Goal: Task Accomplishment & Management: Manage account settings

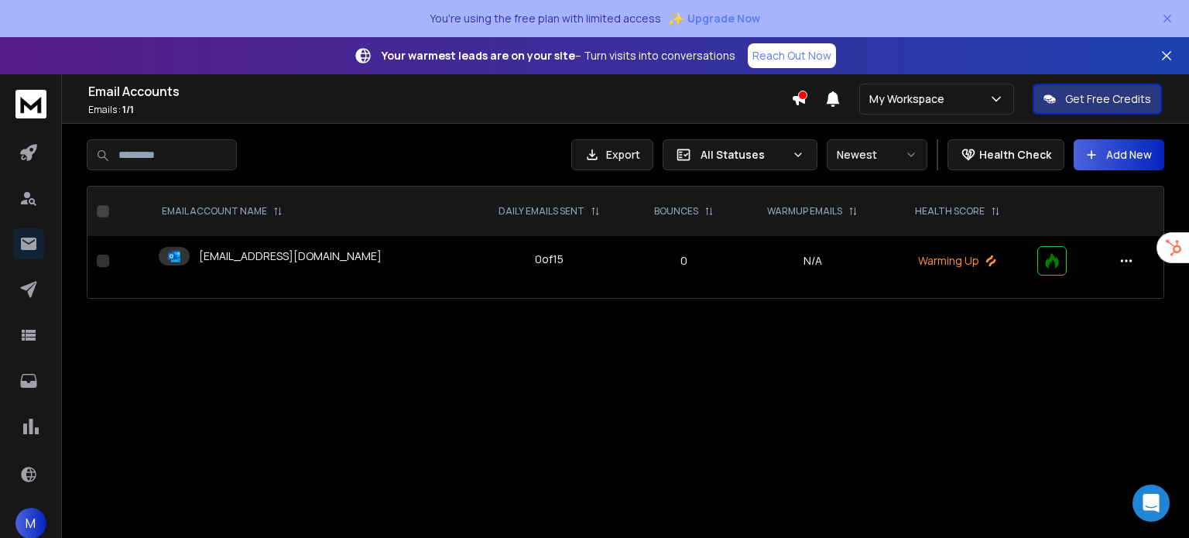
click at [545, 256] on div "0 of 15" at bounding box center [549, 259] width 29 height 15
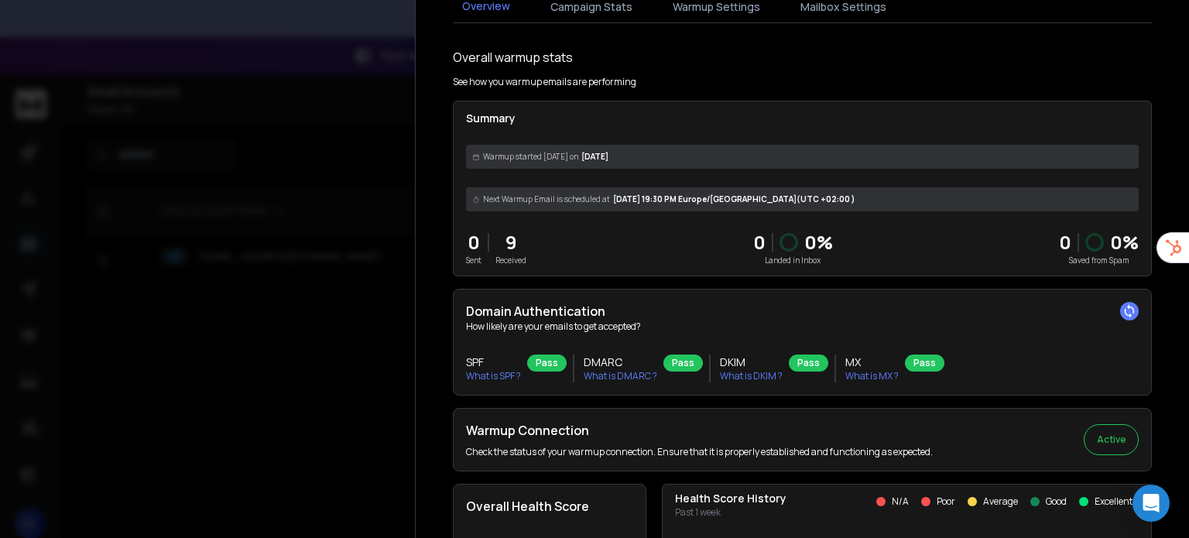
scroll to position [77, 0]
click at [1100, 242] on div "0 %" at bounding box center [1112, 241] width 53 height 25
click at [1060, 242] on strong "0" at bounding box center [1065, 241] width 12 height 26
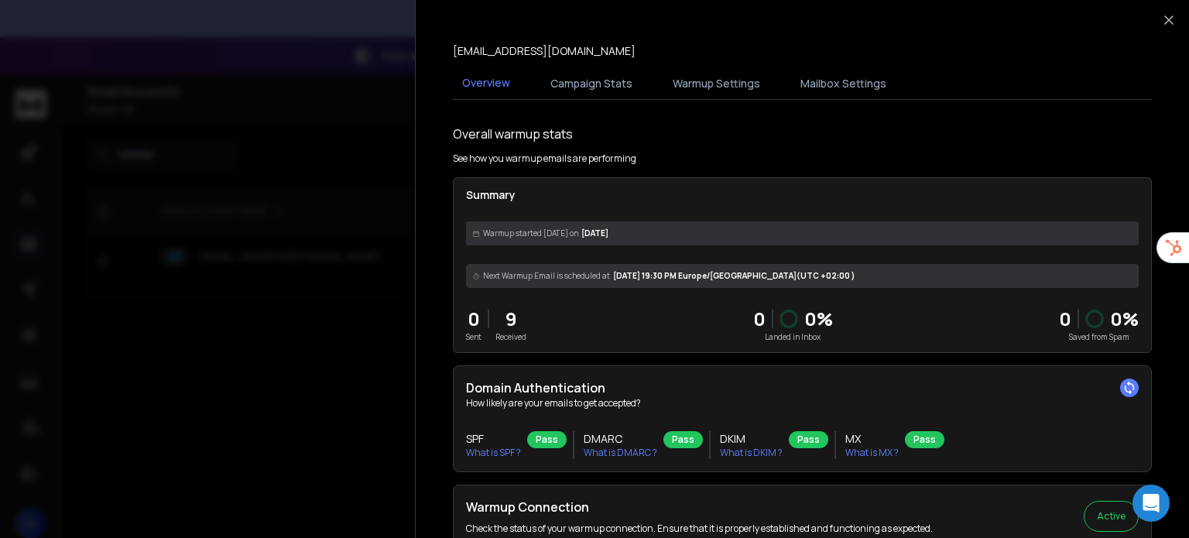
scroll to position [0, 0]
click at [570, 77] on button "Campaign Stats" at bounding box center [591, 84] width 101 height 34
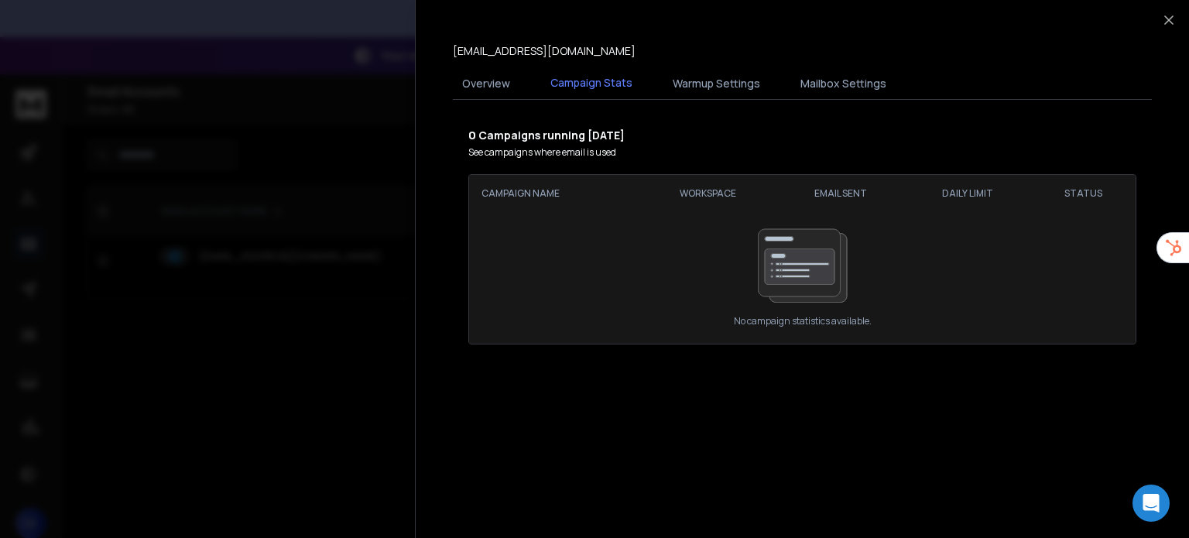
click at [716, 81] on button "Warmup Settings" at bounding box center [717, 84] width 106 height 34
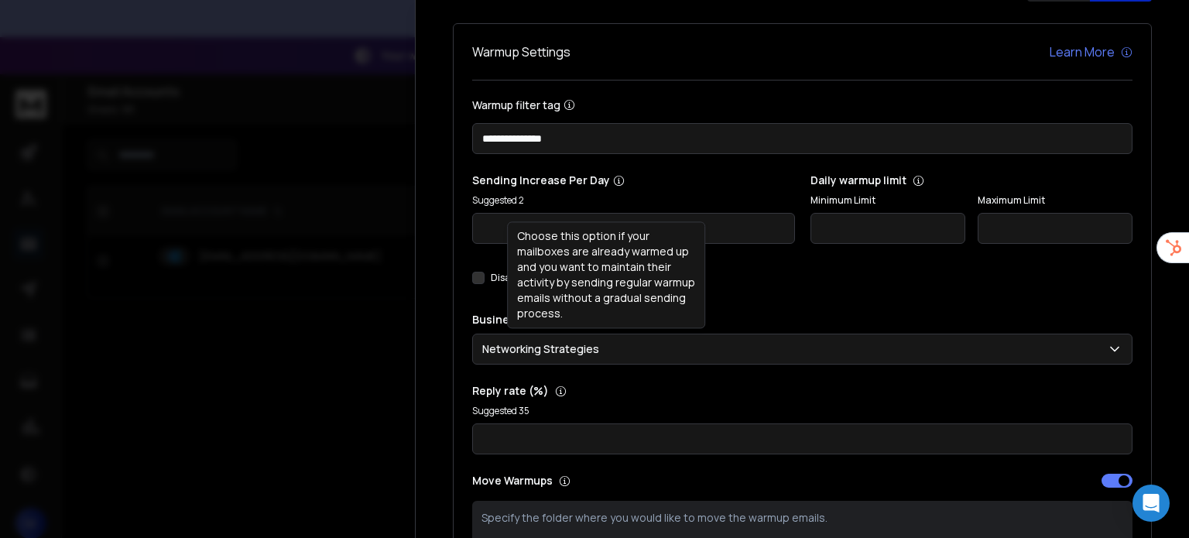
scroll to position [155, 0]
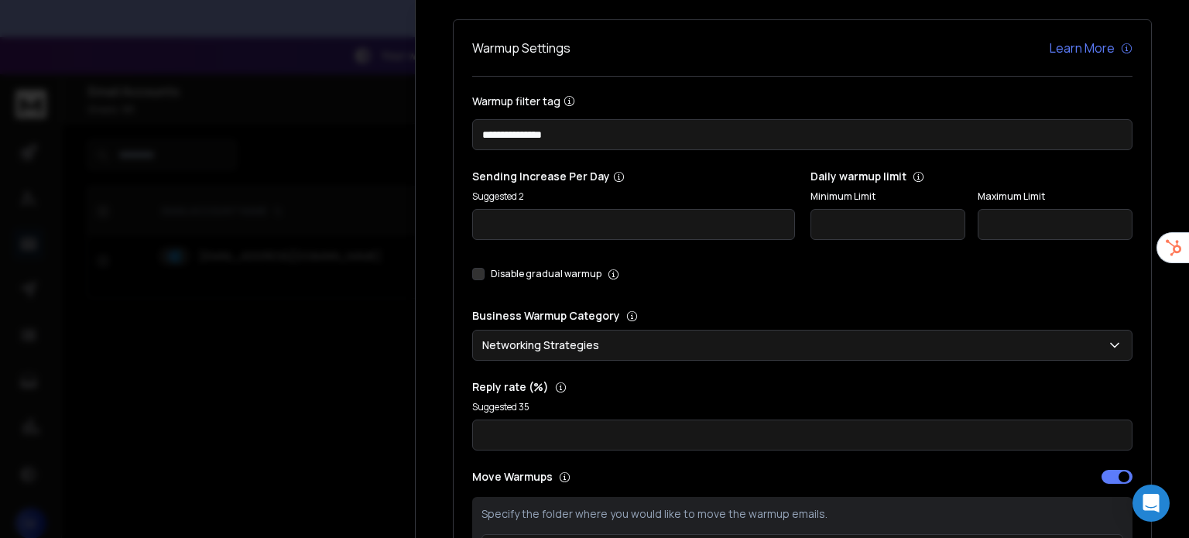
click at [480, 273] on button "Disable gradual warmup" at bounding box center [478, 274] width 12 height 12
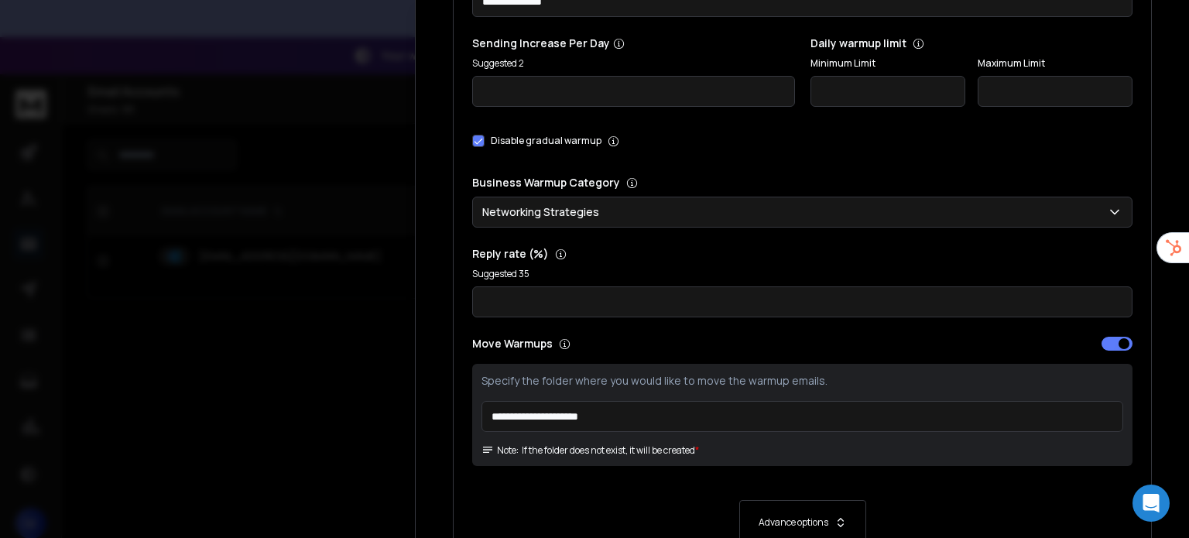
scroll to position [310, 0]
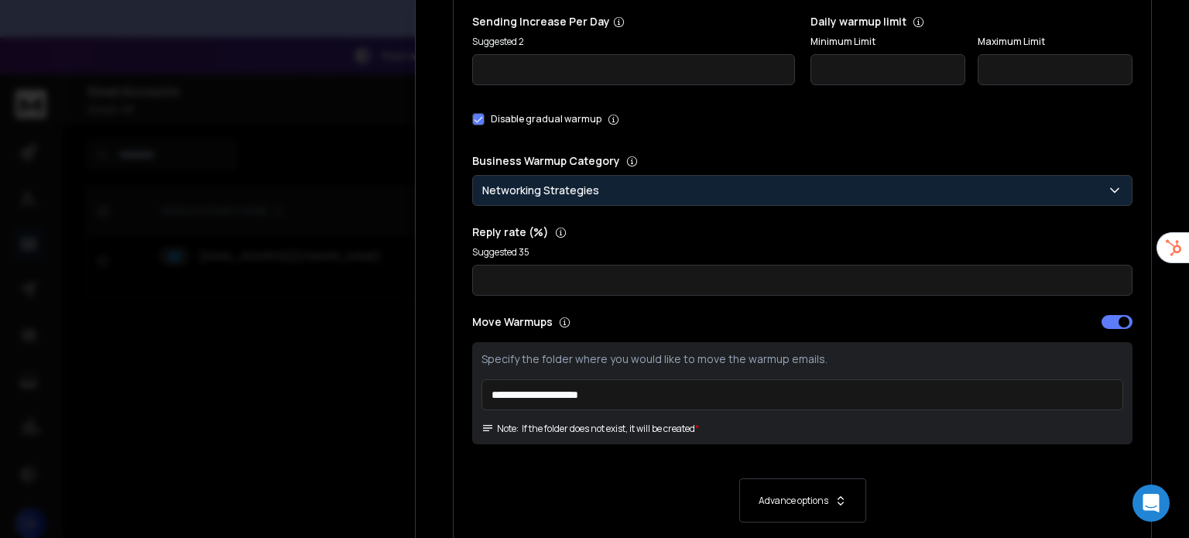
click at [609, 189] on div "Networking Strategies" at bounding box center [802, 190] width 640 height 15
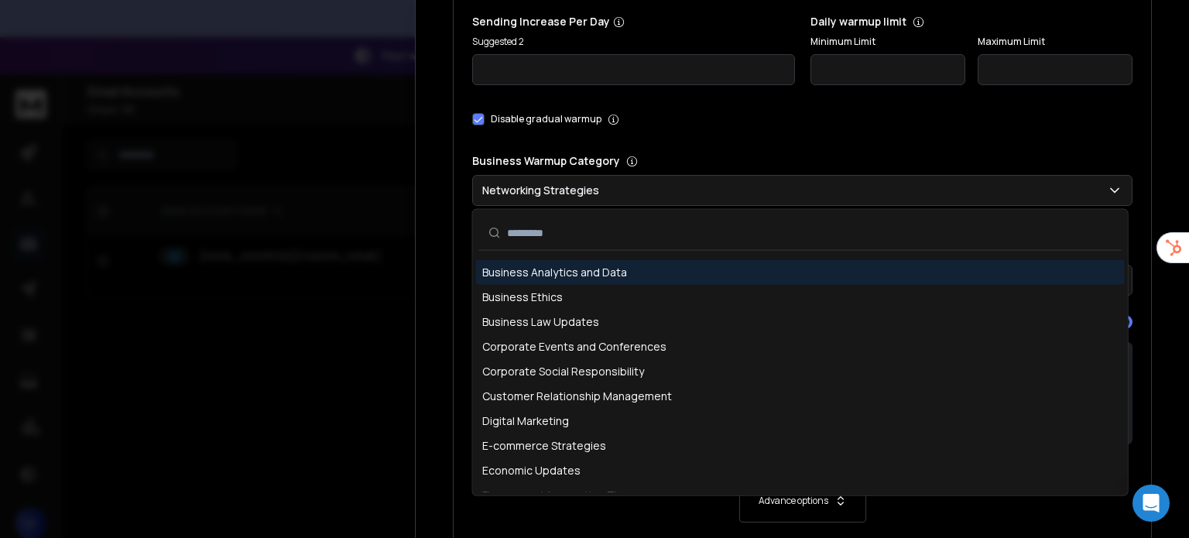
click at [669, 152] on div at bounding box center [594, 269] width 1189 height 538
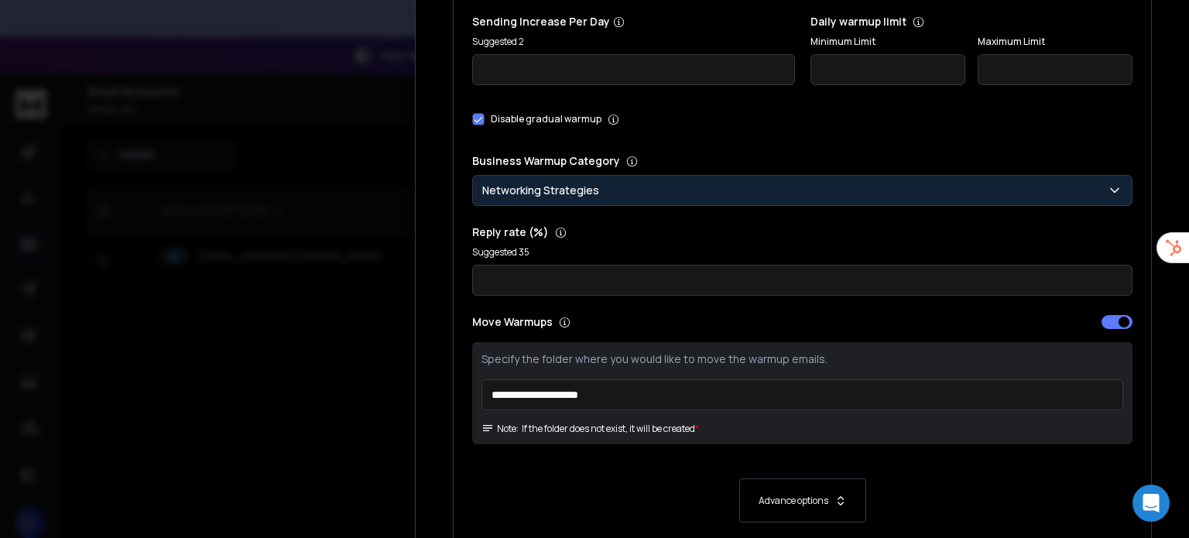
click at [634, 187] on div "Networking Strategies" at bounding box center [802, 190] width 640 height 15
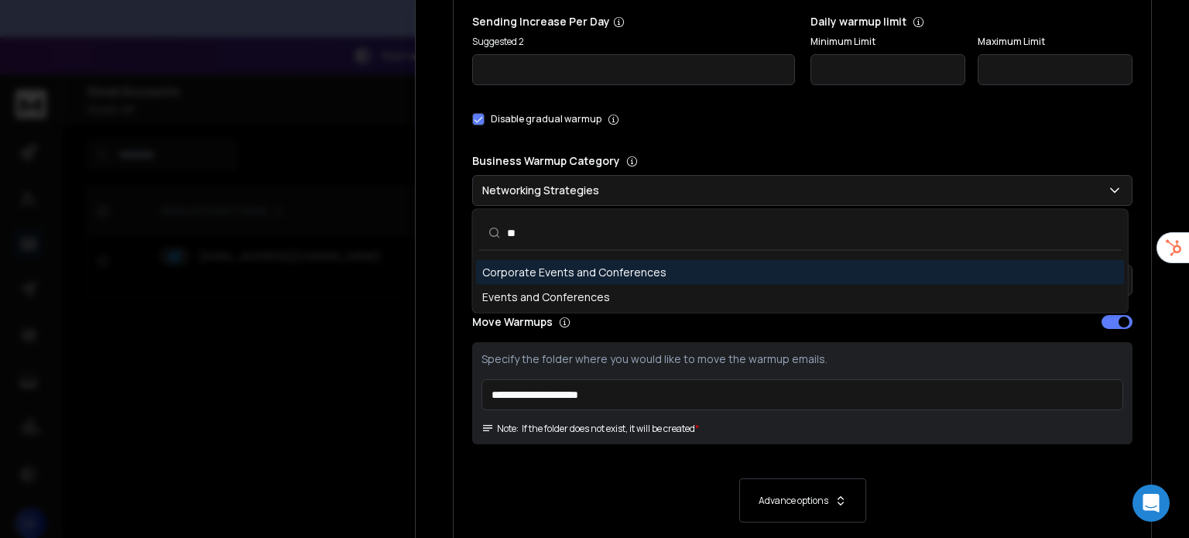
type input "*"
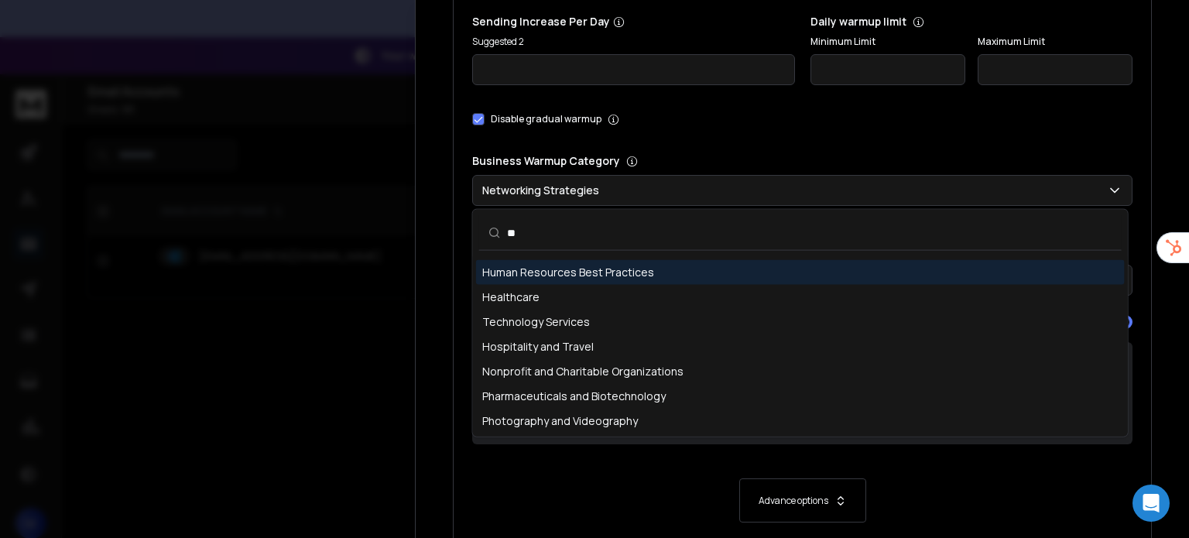
type input "**"
click at [594, 272] on span "Human Resources Best Practices" at bounding box center [568, 272] width 172 height 15
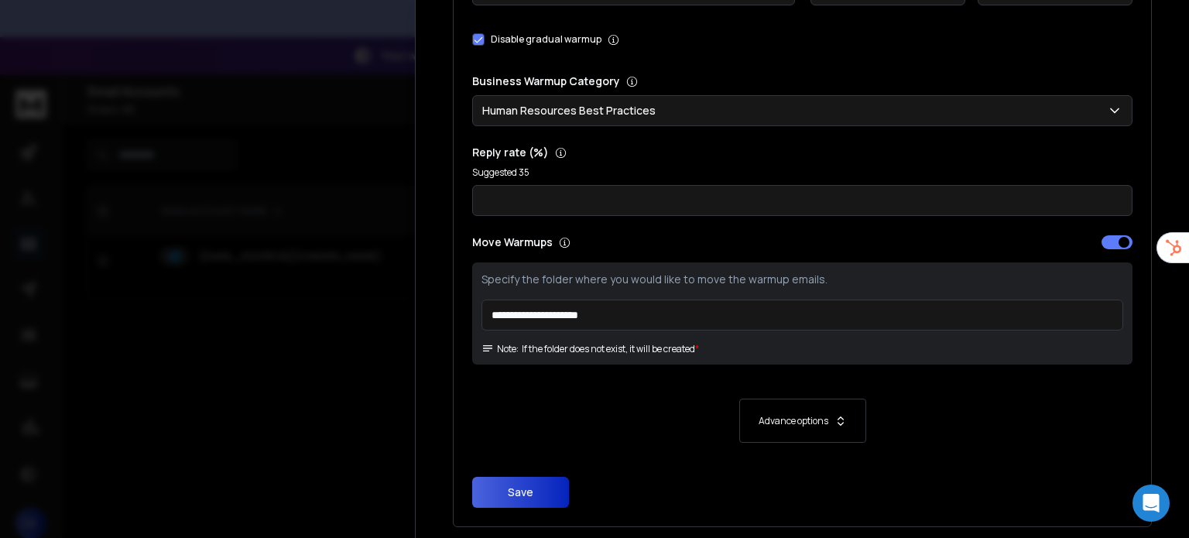
scroll to position [421, 0]
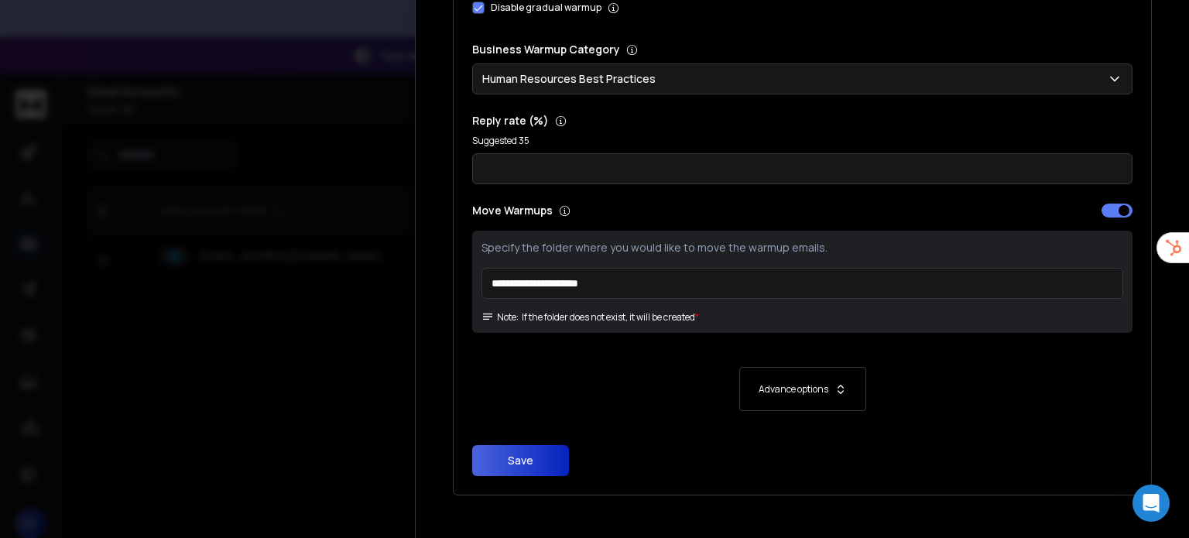
click at [544, 463] on button "Save" at bounding box center [520, 460] width 97 height 31
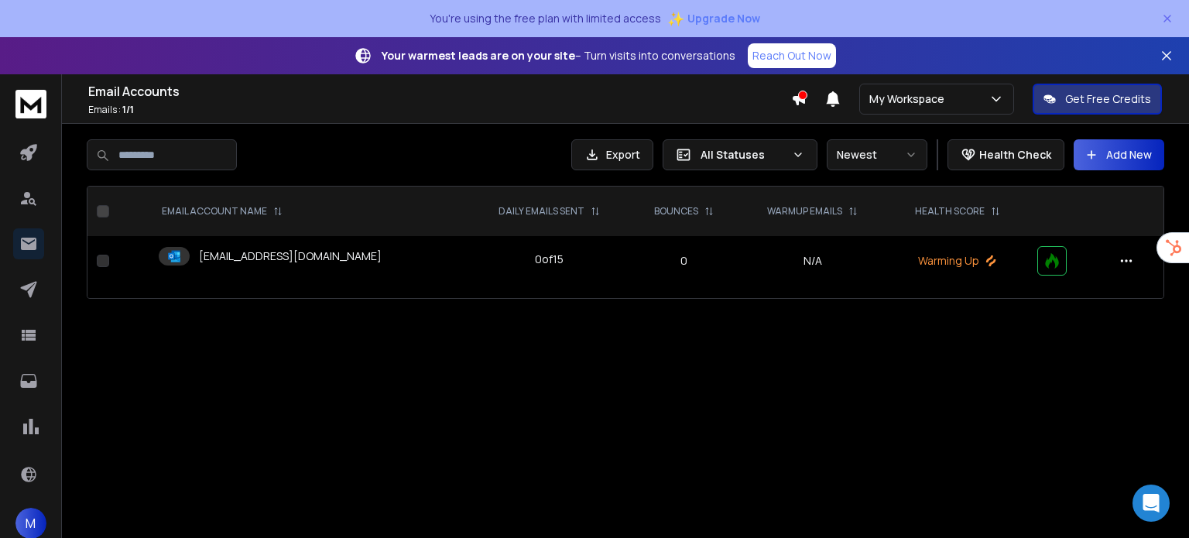
click at [1170, 55] on icon at bounding box center [1167, 56] width 14 height 14
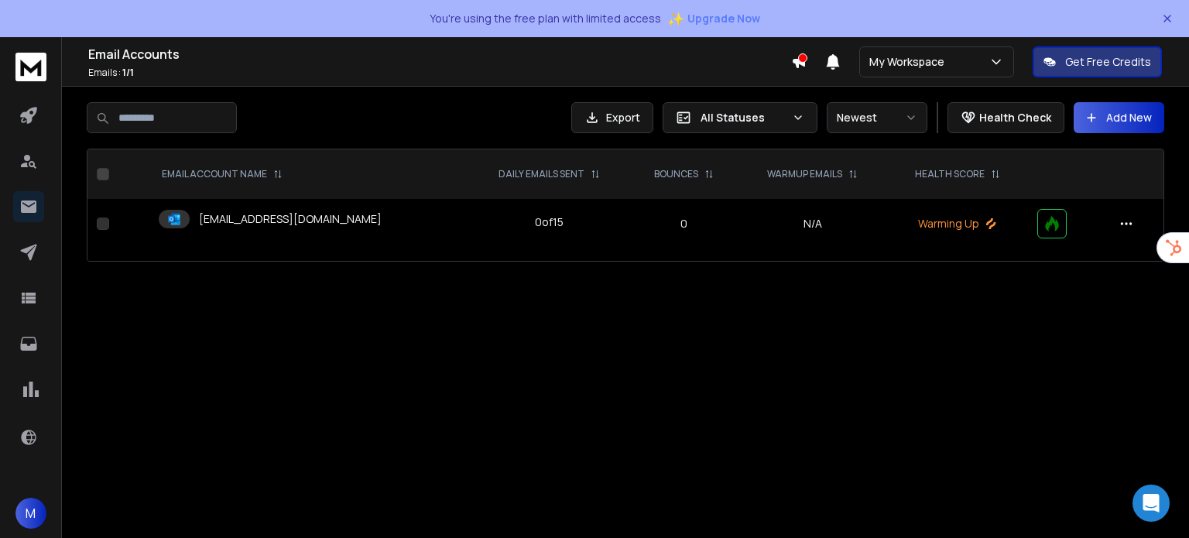
click at [1168, 19] on icon "Close notification" at bounding box center [1168, 18] width 6 height 6
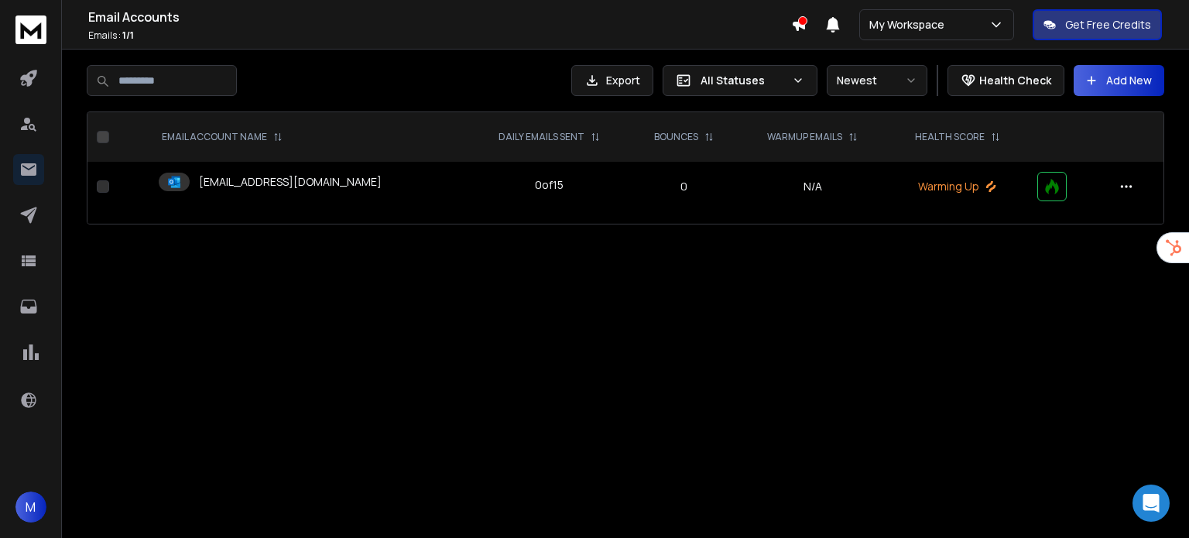
click at [756, 81] on p "All Statuses" at bounding box center [743, 80] width 85 height 15
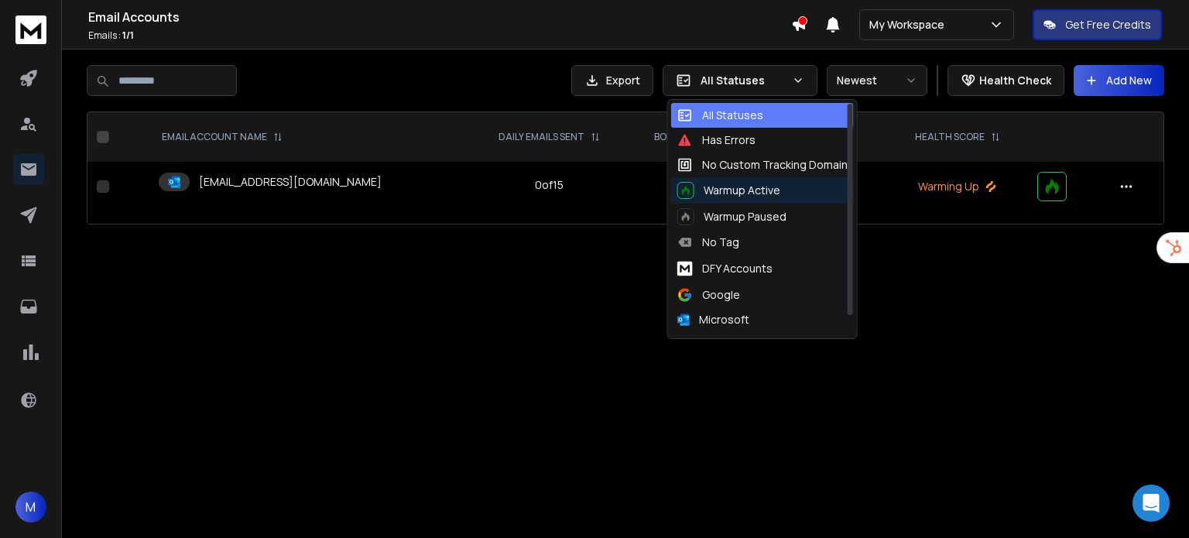
click at [740, 186] on div "Warmup Active" at bounding box center [729, 190] width 103 height 17
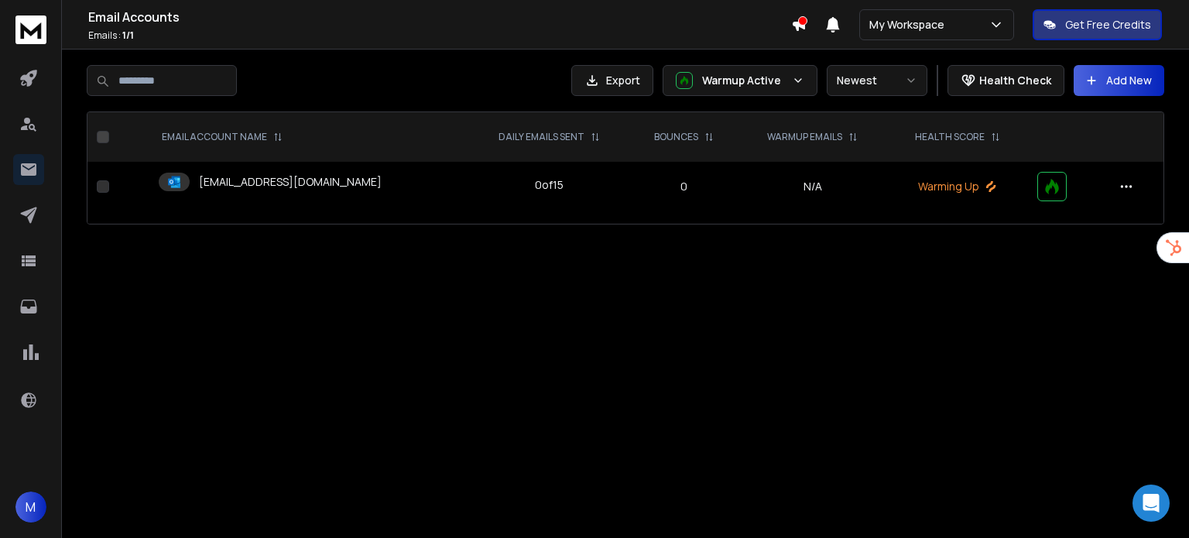
click at [757, 83] on p "Warmup Active" at bounding box center [744, 80] width 84 height 15
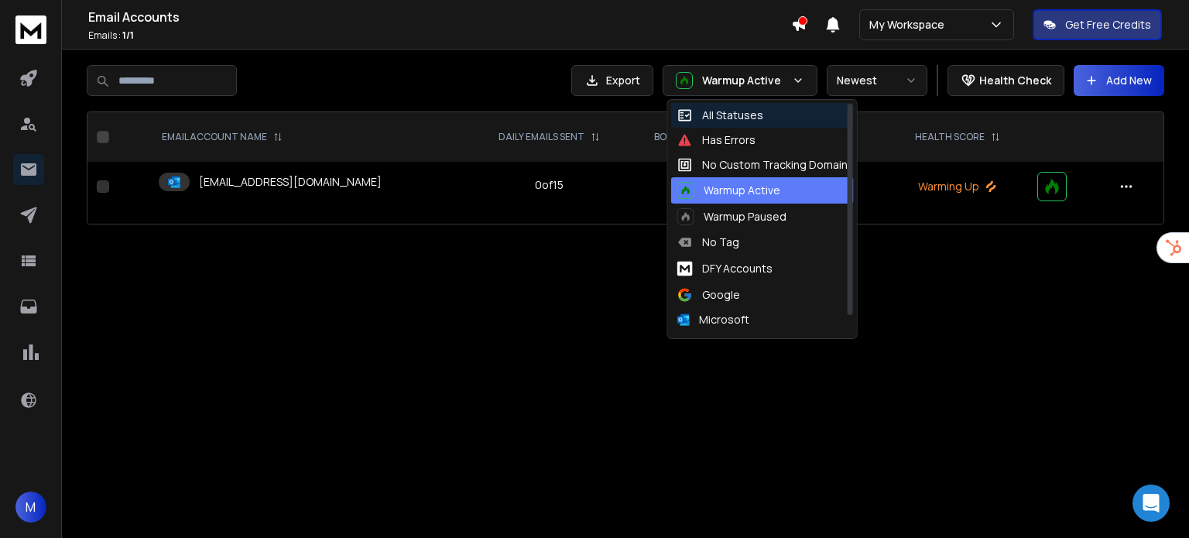
click at [740, 112] on div "All Statuses" at bounding box center [721, 115] width 86 height 15
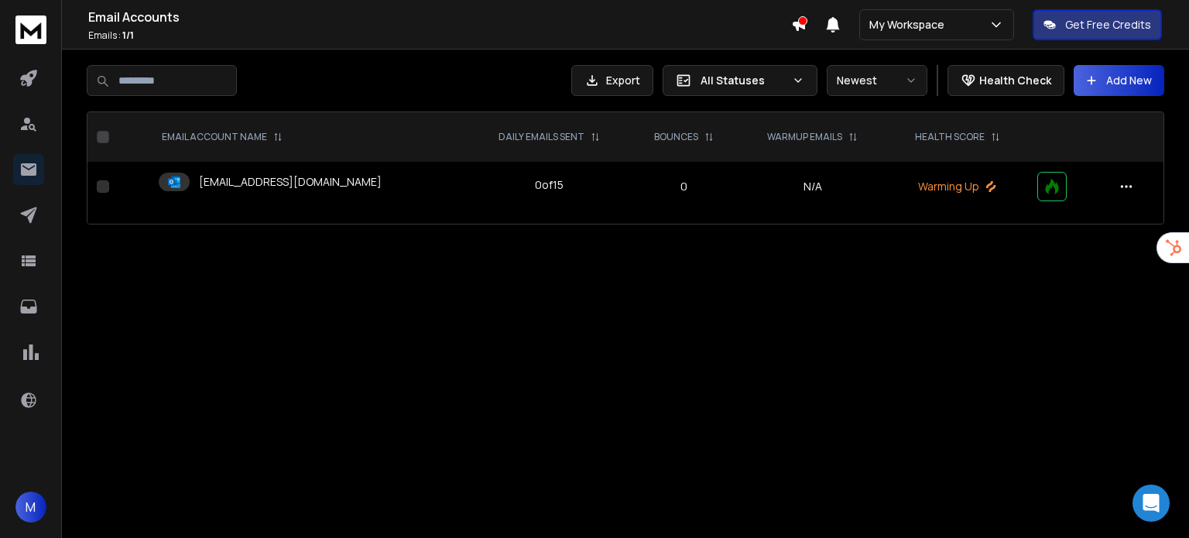
click at [1129, 183] on icon at bounding box center [1127, 187] width 14 height 14
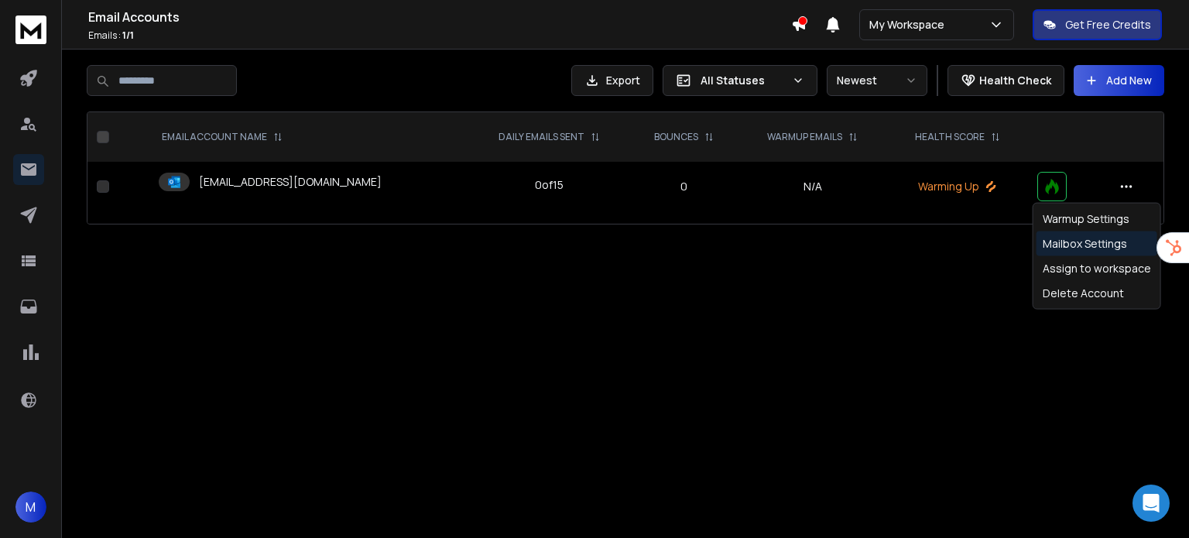
click at [1096, 241] on div "Mailbox Settings" at bounding box center [1097, 244] width 121 height 25
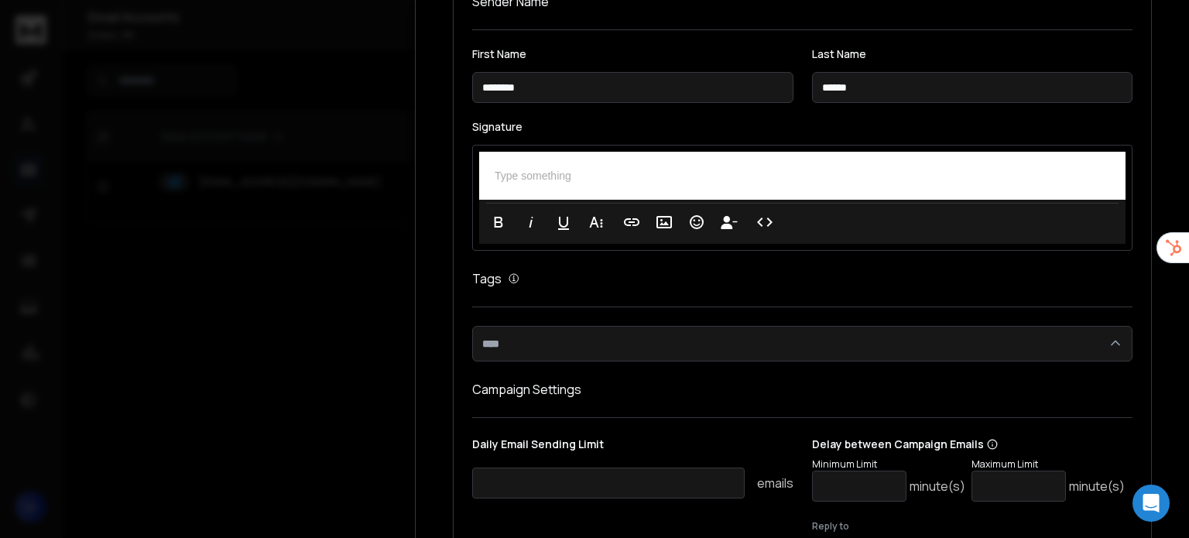
scroll to position [155, 0]
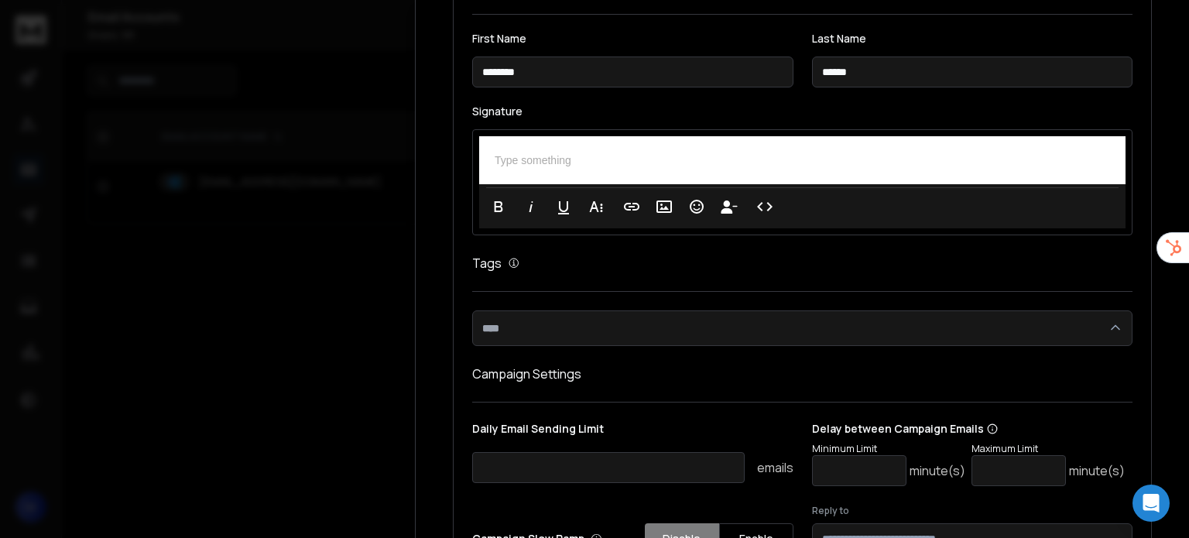
click at [574, 166] on div at bounding box center [803, 160] width 616 height 17
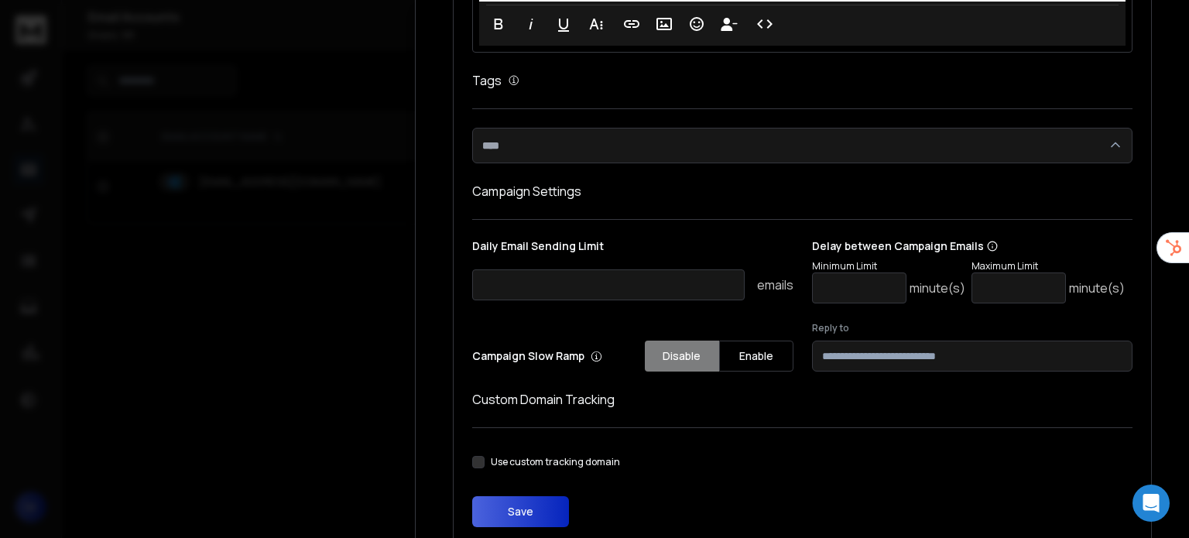
scroll to position [389, 0]
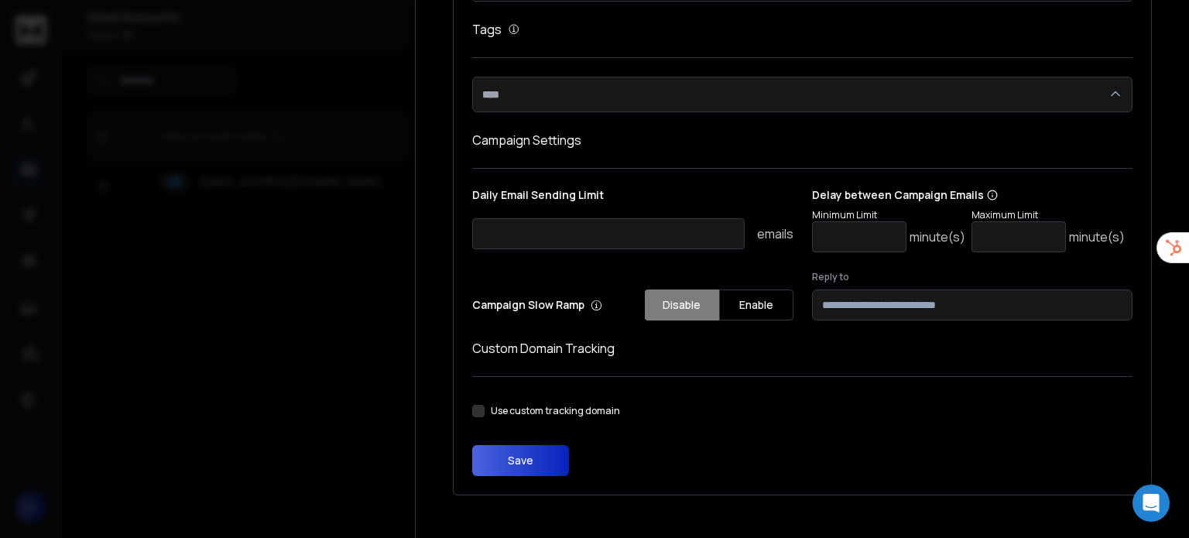
click at [530, 463] on button "Save" at bounding box center [520, 460] width 97 height 31
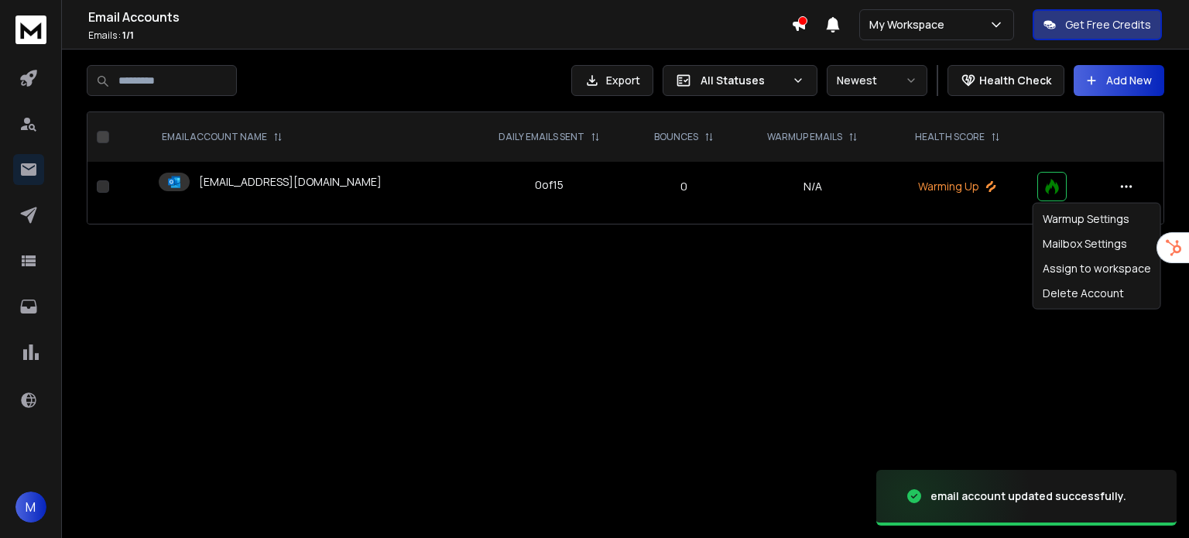
click at [1124, 184] on icon at bounding box center [1127, 187] width 14 height 14
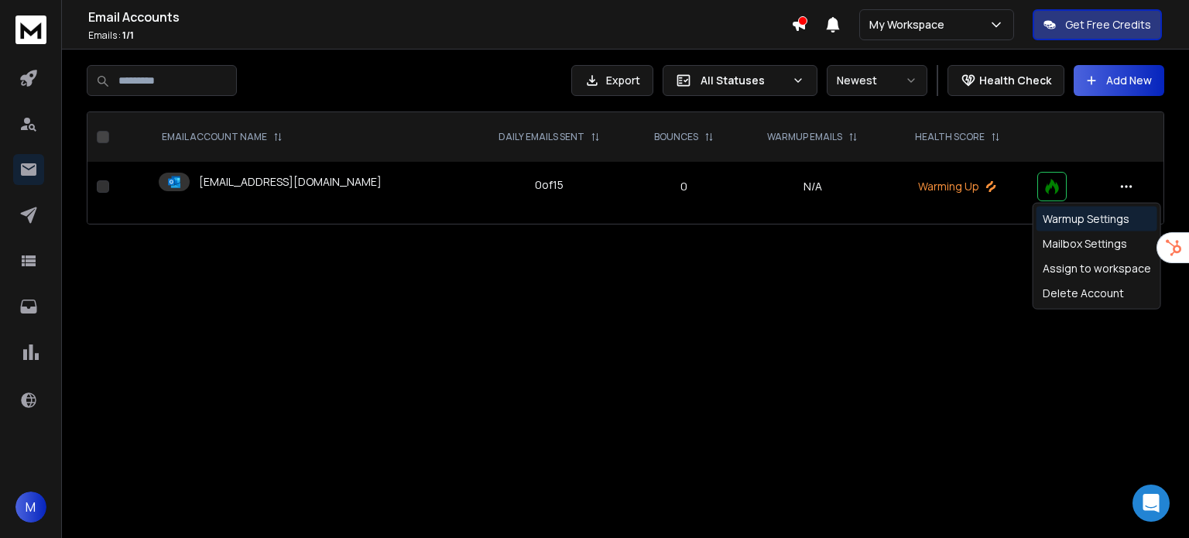
click at [1100, 215] on div "Warmup Settings" at bounding box center [1097, 219] width 121 height 25
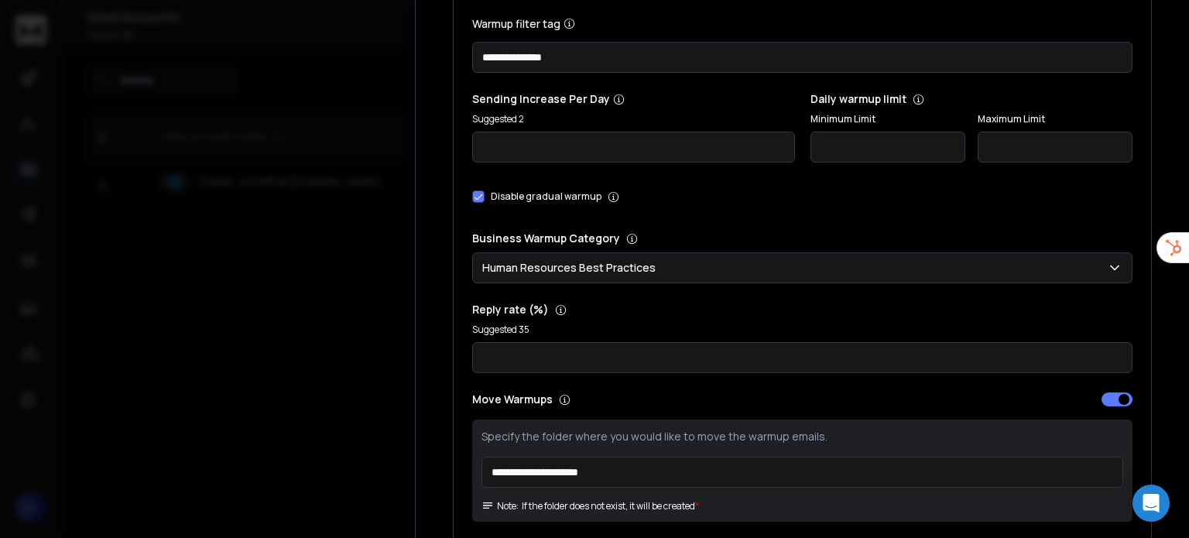
scroll to position [0, 0]
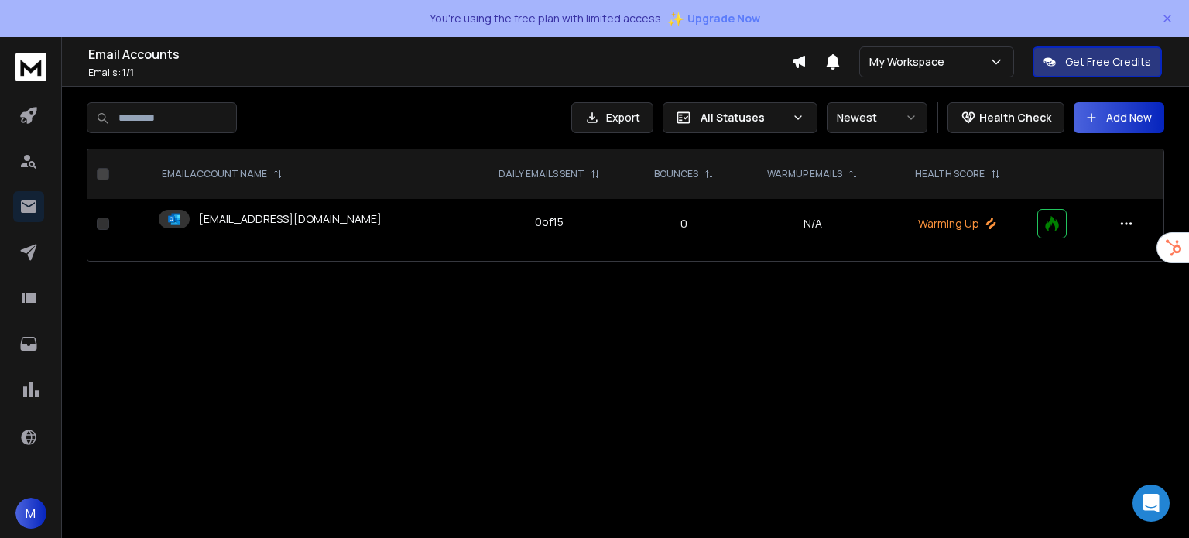
click at [1136, 227] on button at bounding box center [1127, 224] width 55 height 26
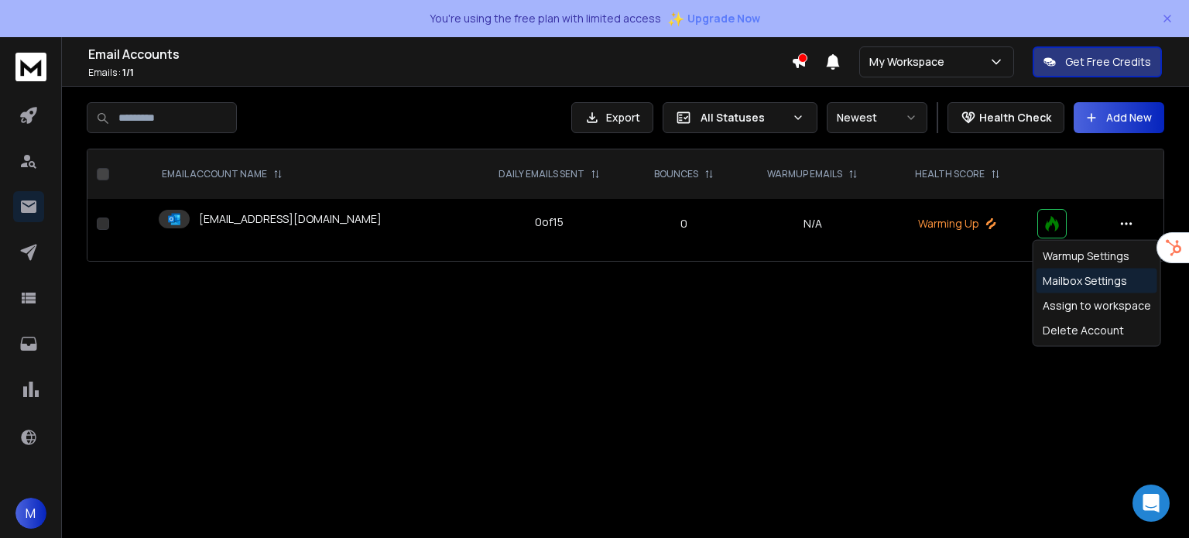
click at [1076, 281] on div "Mailbox Settings" at bounding box center [1097, 281] width 121 height 25
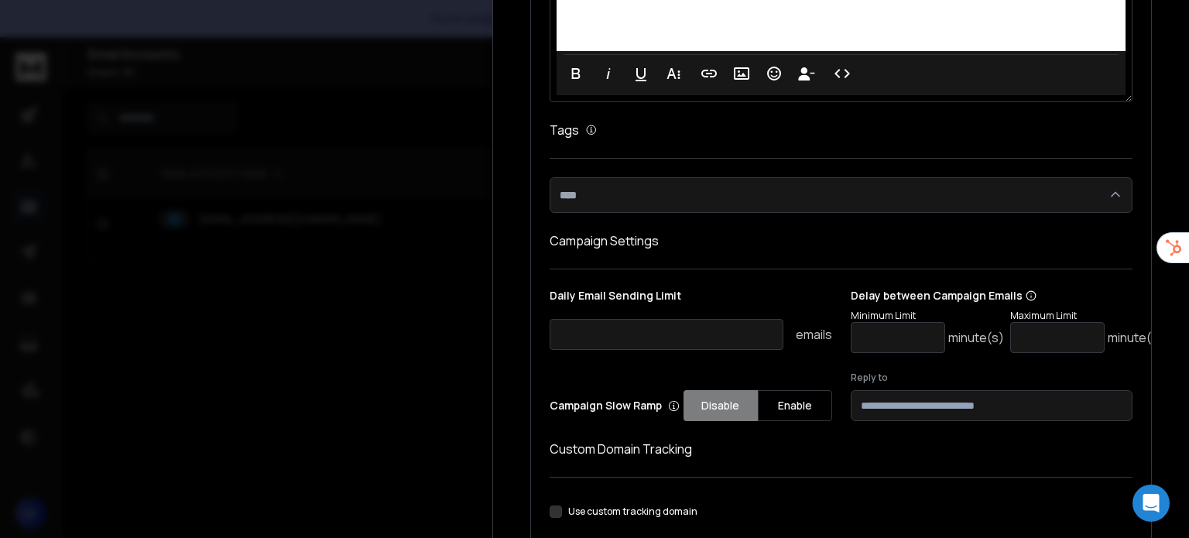
scroll to position [387, 0]
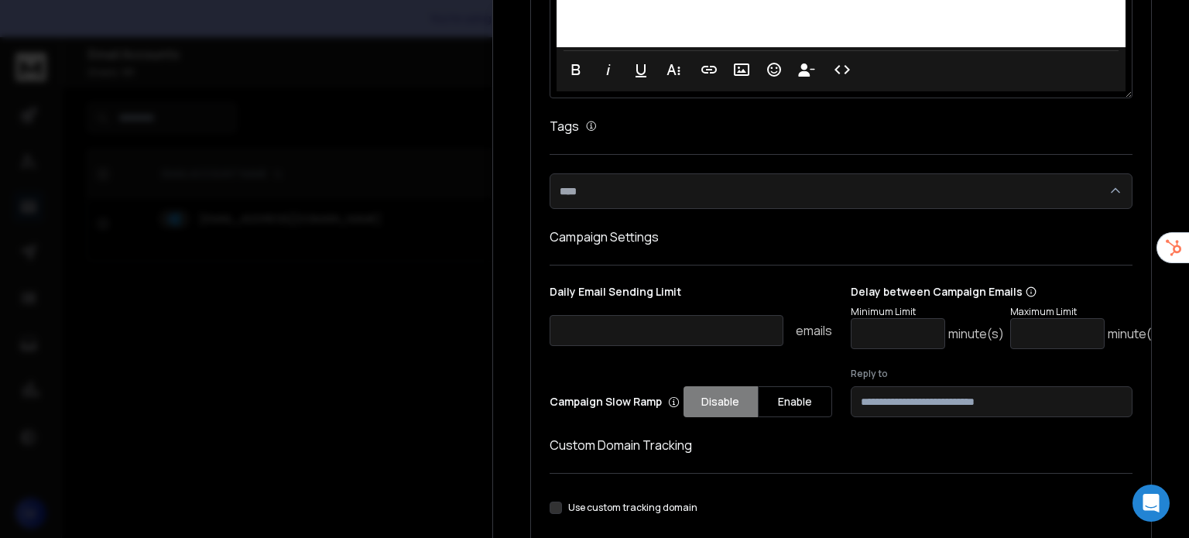
click at [663, 185] on input at bounding box center [614, 191] width 121 height 28
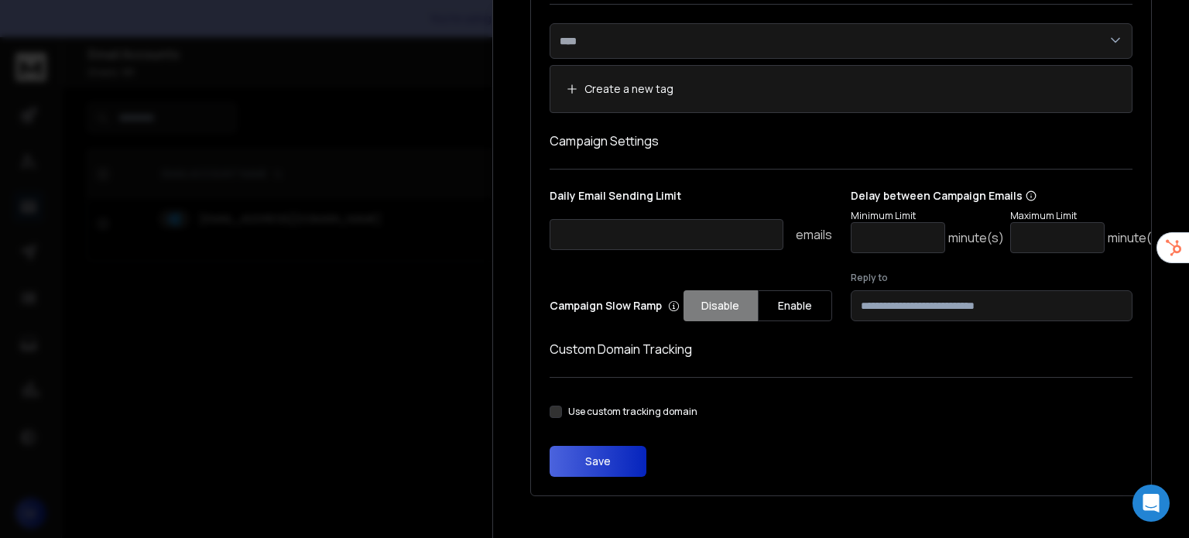
scroll to position [549, 0]
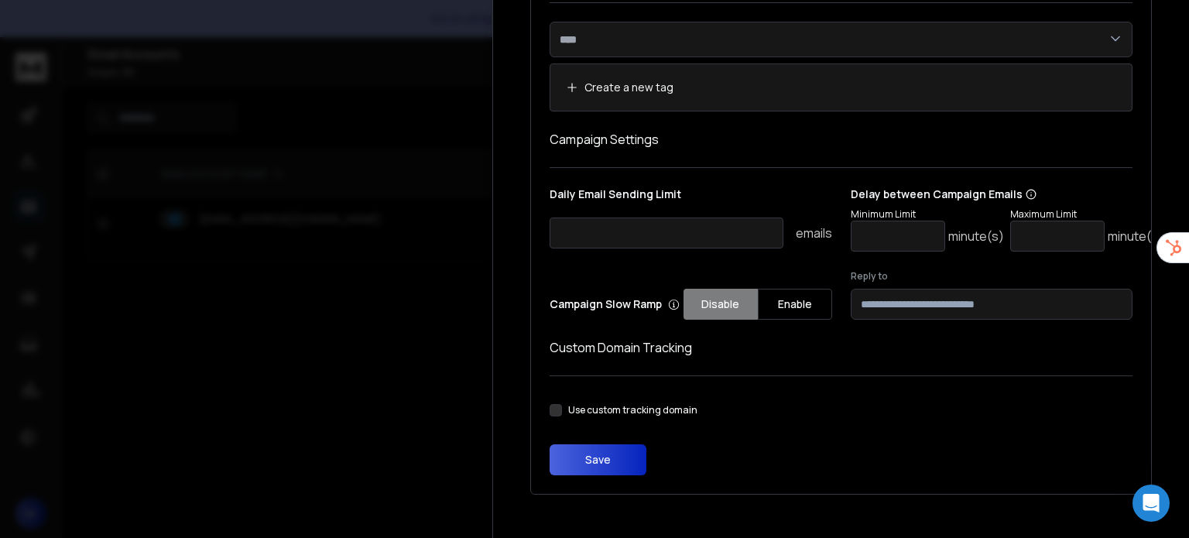
click at [603, 404] on label "Use custom tracking domain" at bounding box center [632, 410] width 129 height 12
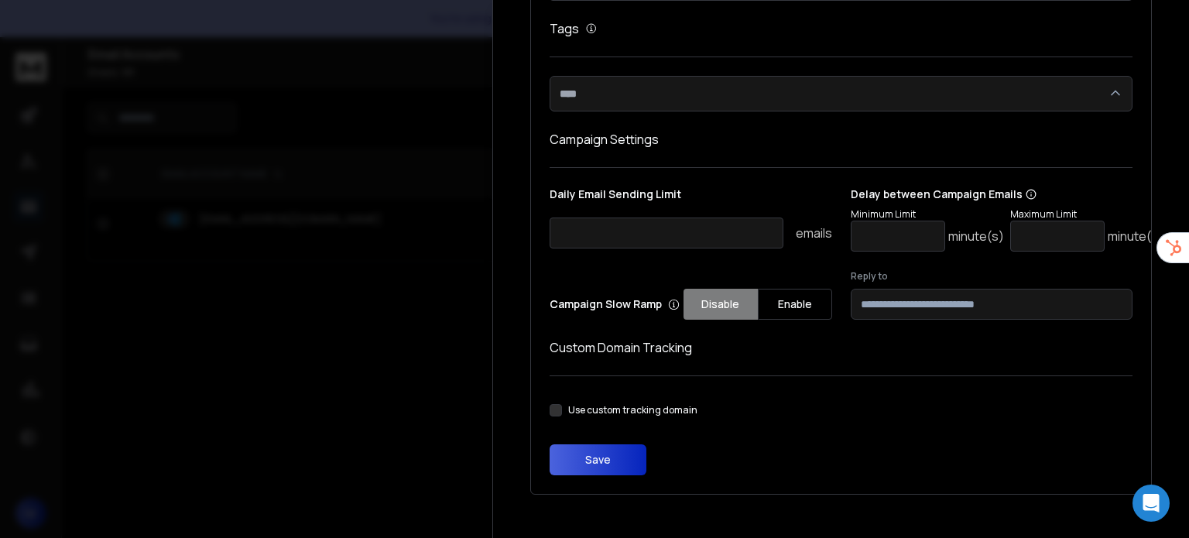
click at [559, 404] on button "Reply to" at bounding box center [556, 410] width 12 height 12
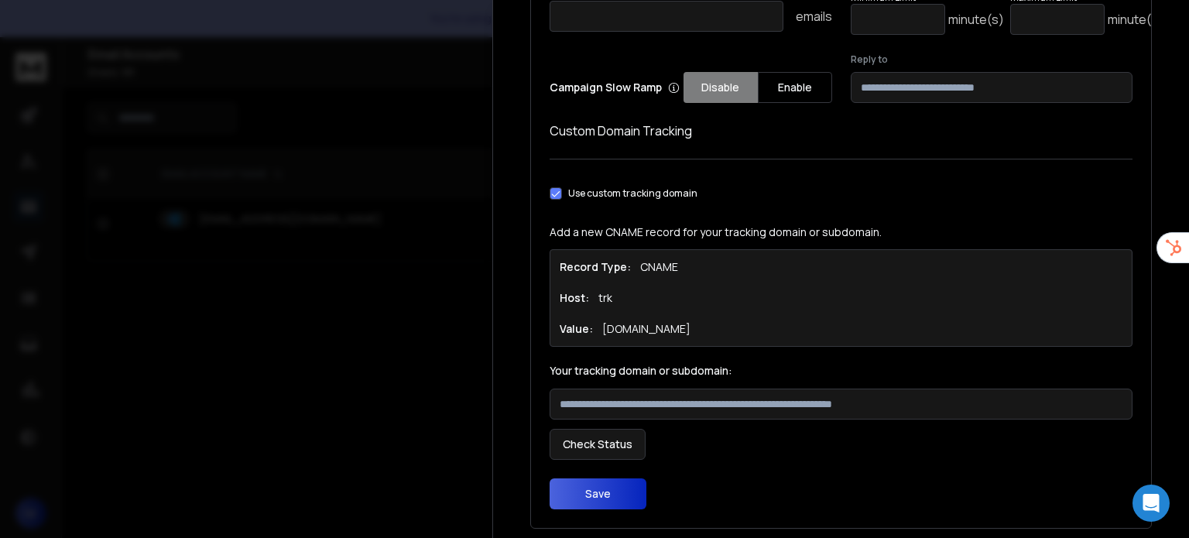
scroll to position [728, 0]
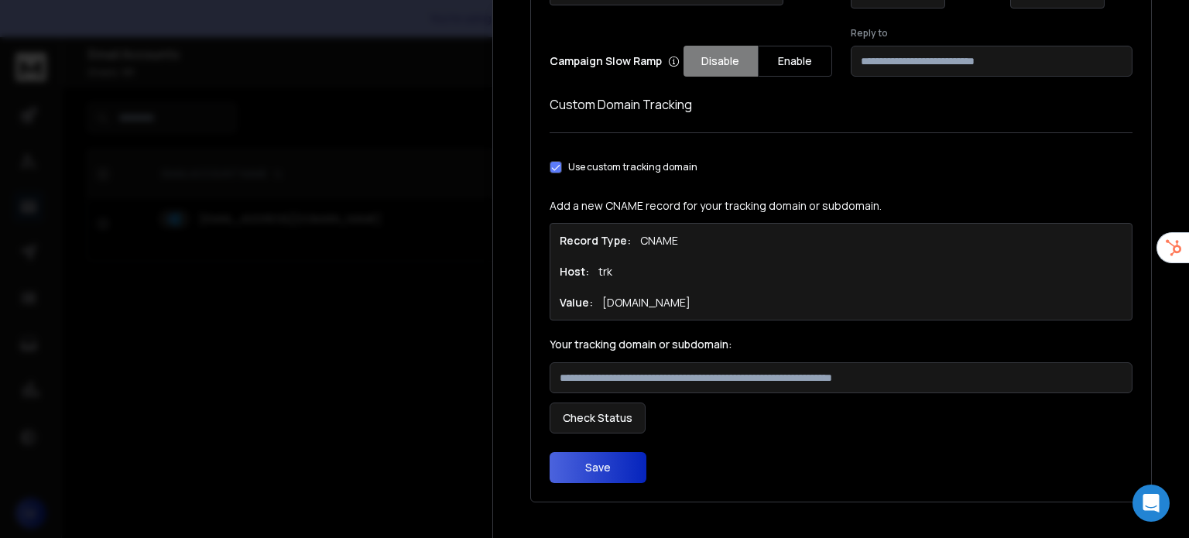
click at [558, 170] on button "Reply to" at bounding box center [556, 167] width 12 height 12
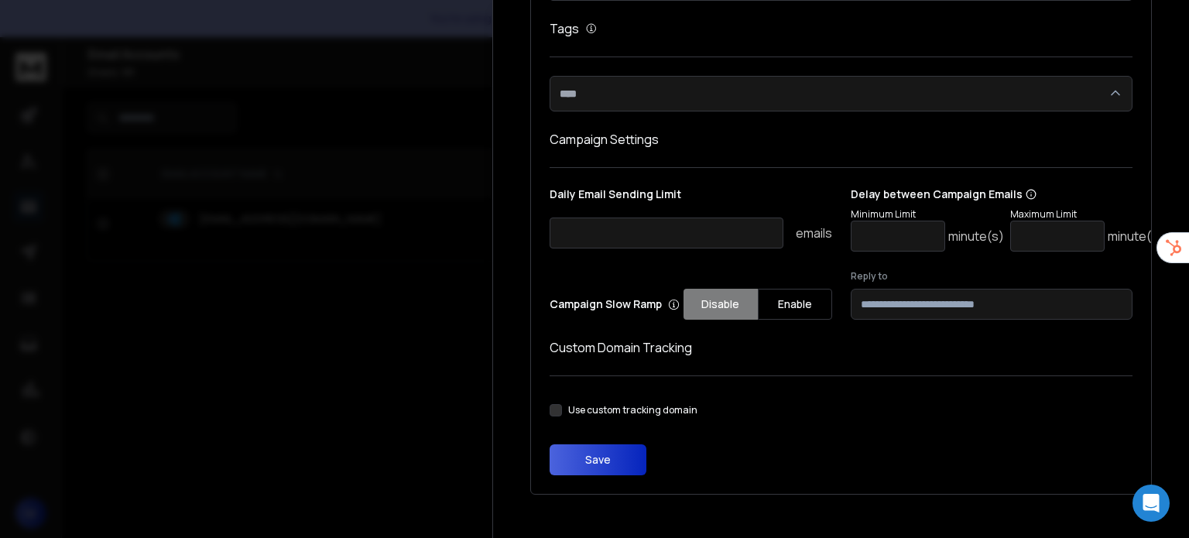
click at [602, 447] on button "Save" at bounding box center [598, 459] width 97 height 31
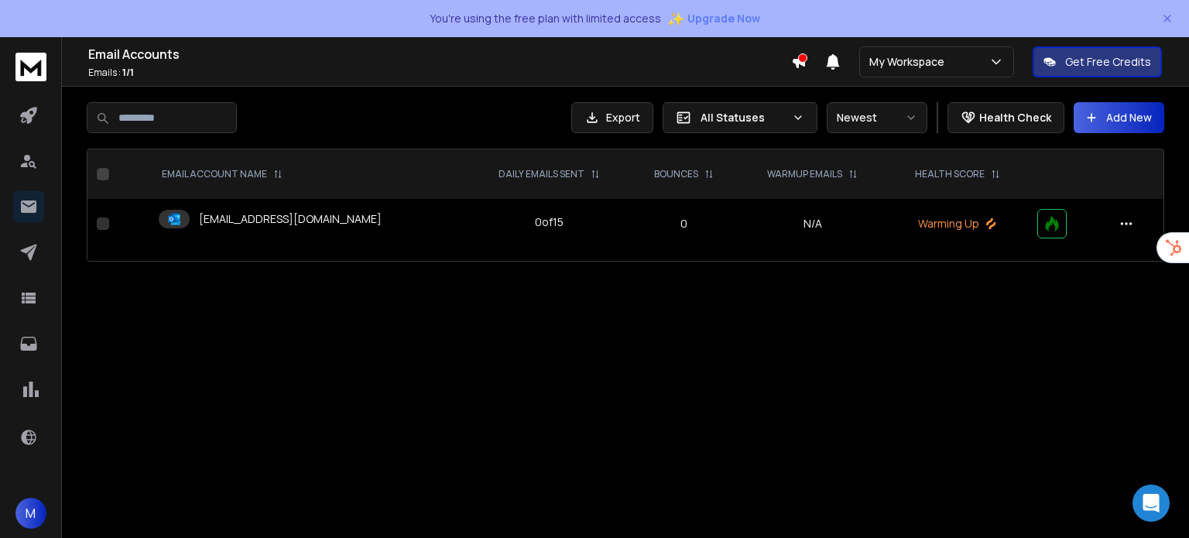
click at [845, 112] on button "Newest" at bounding box center [877, 117] width 101 height 31
click at [992, 115] on p "Health Check" at bounding box center [1016, 117] width 72 height 15
click at [1103, 120] on button "Add New" at bounding box center [1119, 117] width 91 height 31
